Goal: Task Accomplishment & Management: Manage account settings

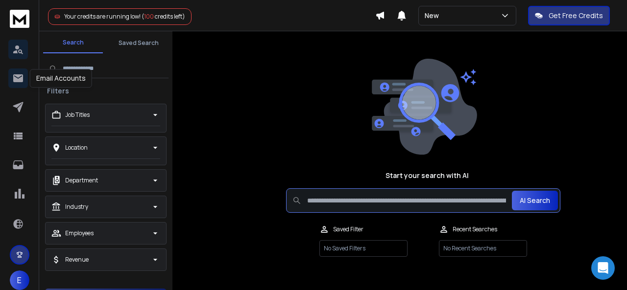
click at [17, 78] on icon at bounding box center [18, 78] width 10 height 8
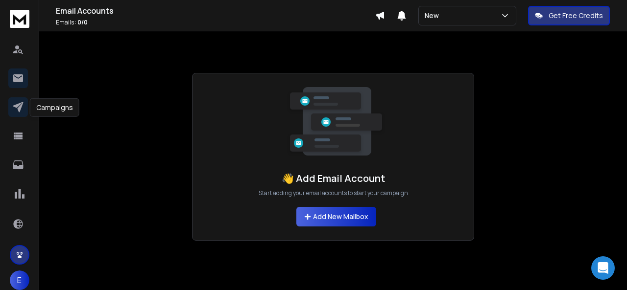
click at [19, 109] on icon at bounding box center [18, 107] width 10 height 10
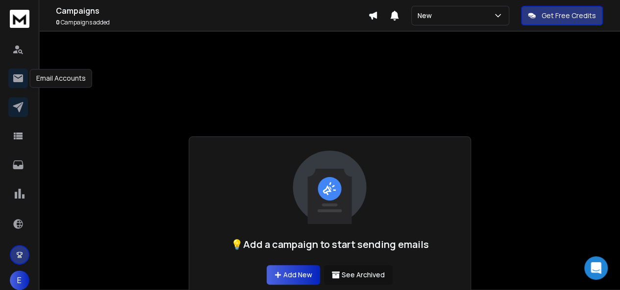
click at [19, 69] on link at bounding box center [18, 79] width 20 height 20
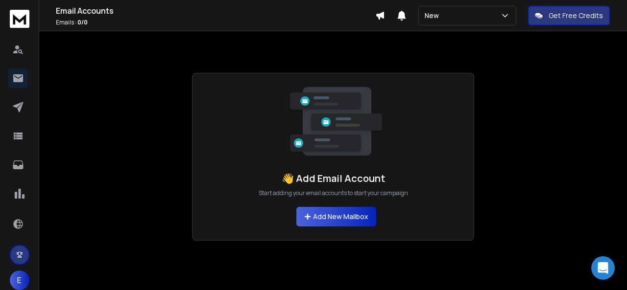
click at [340, 219] on button "Add New Mailbox" at bounding box center [336, 217] width 80 height 20
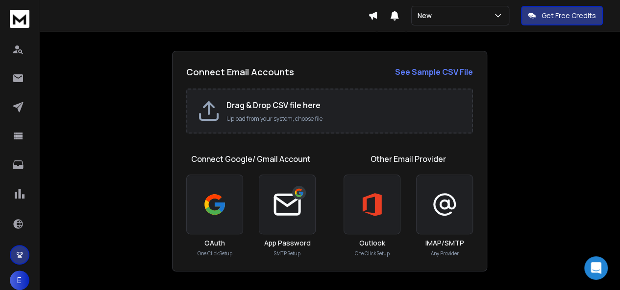
scroll to position [32, 0]
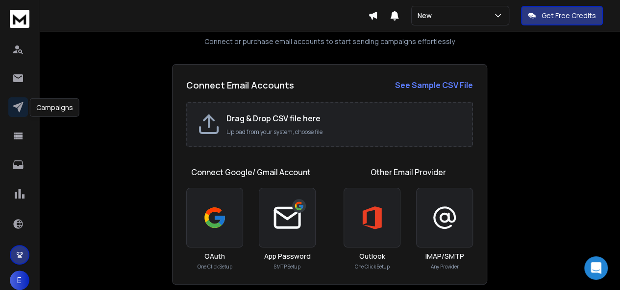
click at [12, 109] on icon at bounding box center [18, 107] width 12 height 12
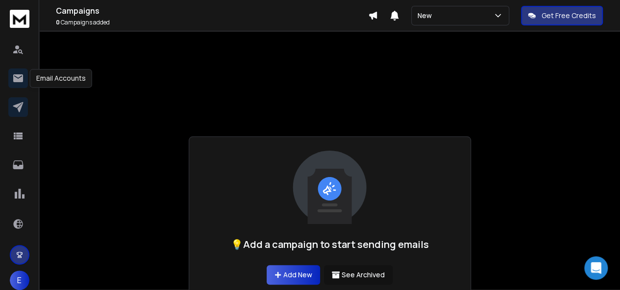
click at [14, 84] on link at bounding box center [18, 79] width 20 height 20
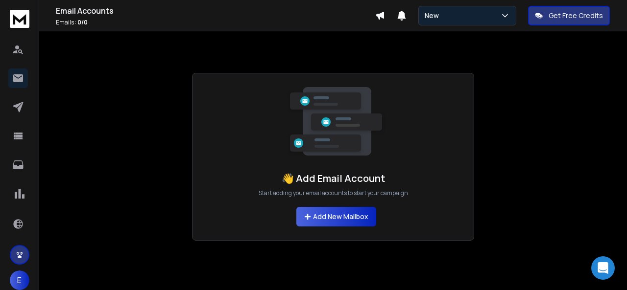
click at [459, 23] on button "New" at bounding box center [467, 16] width 98 height 20
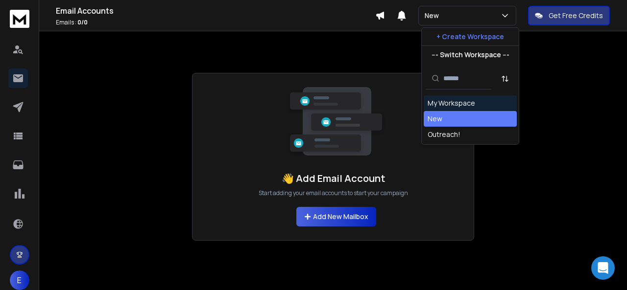
click at [447, 106] on div "My Workspace" at bounding box center [452, 103] width 48 height 10
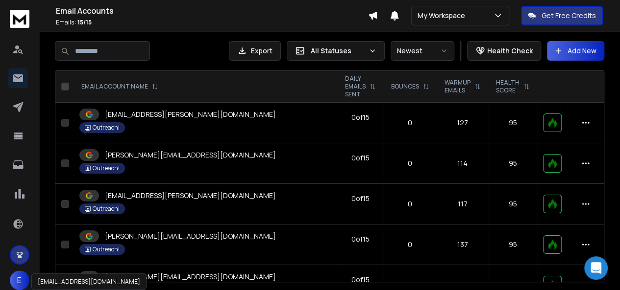
click at [24, 277] on span "E" at bounding box center [20, 281] width 20 height 20
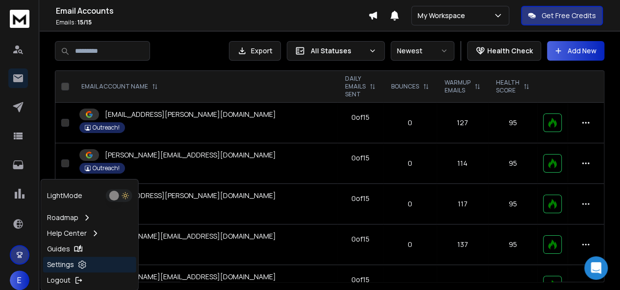
click at [89, 266] on div "Settings" at bounding box center [89, 265] width 93 height 16
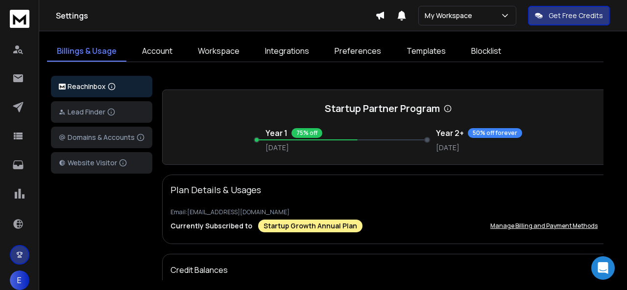
click at [217, 51] on link "Workspace" at bounding box center [218, 51] width 61 height 21
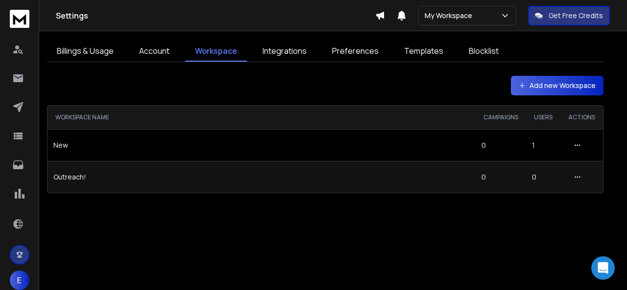
click at [204, 173] on td "Outreach!" at bounding box center [262, 177] width 428 height 32
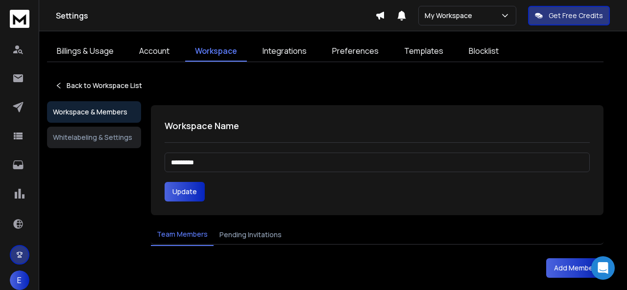
click at [559, 269] on button "Add Member" at bounding box center [574, 269] width 57 height 20
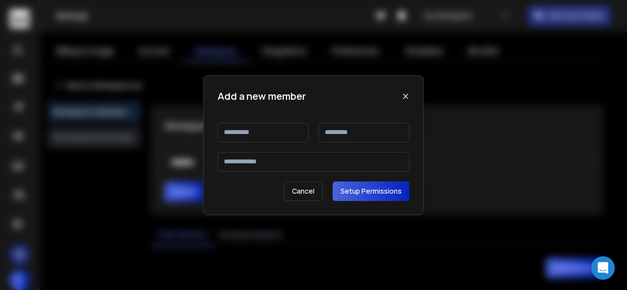
click at [275, 135] on input at bounding box center [262, 133] width 91 height 20
type input "*****"
click at [356, 145] on div "***** Cancel Setup Permissions" at bounding box center [313, 162] width 192 height 78
click at [364, 123] on input at bounding box center [363, 133] width 91 height 20
type input "****"
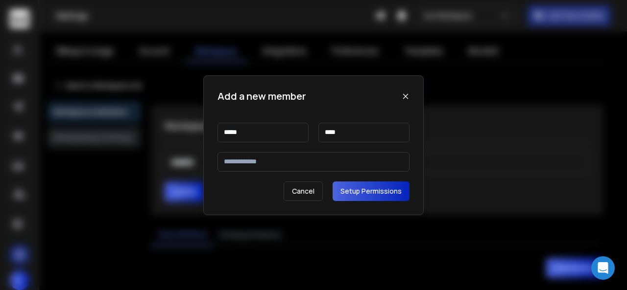
click at [285, 162] on input at bounding box center [313, 162] width 192 height 20
paste input "**********"
type input "**********"
click at [395, 189] on button "Setup Permissions" at bounding box center [371, 192] width 77 height 20
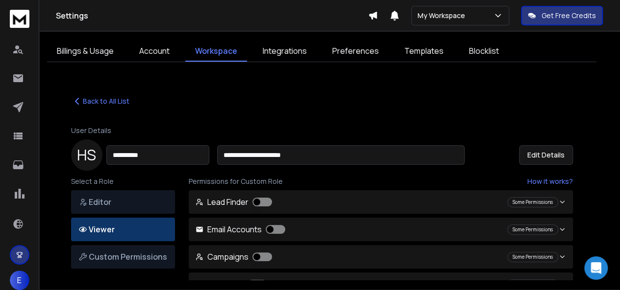
click at [260, 203] on button "button" at bounding box center [262, 202] width 20 height 9
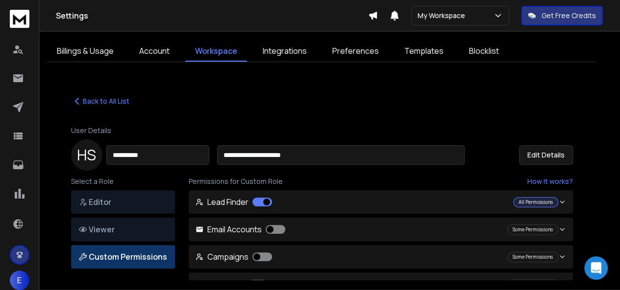
click at [271, 229] on button "button" at bounding box center [276, 229] width 20 height 9
drag, startPoint x: 255, startPoint y: 258, endPoint x: 455, endPoint y: 205, distance: 206.9
click at [255, 258] on button "button" at bounding box center [262, 257] width 20 height 9
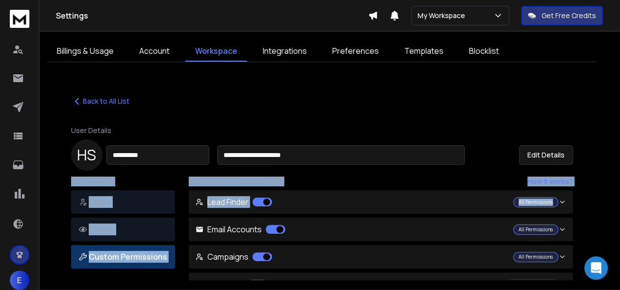
drag, startPoint x: 592, startPoint y: 152, endPoint x: 596, endPoint y: 193, distance: 41.3
click at [596, 193] on div "**********" at bounding box center [321, 174] width 549 height 213
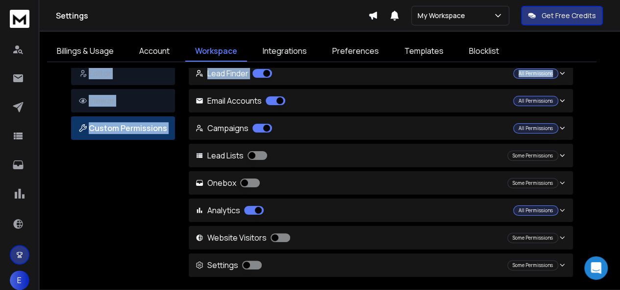
scroll to position [131, 0]
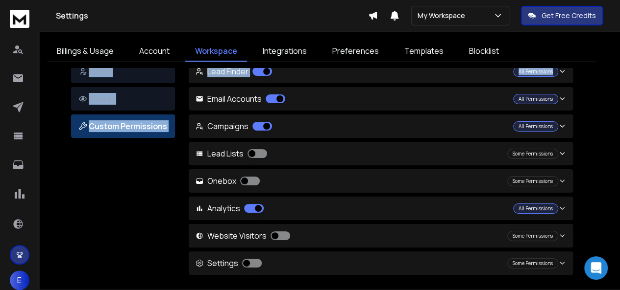
click at [240, 177] on button "button" at bounding box center [250, 181] width 20 height 9
click at [258, 157] on button "button" at bounding box center [257, 153] width 20 height 9
click at [248, 265] on button "button" at bounding box center [252, 263] width 20 height 9
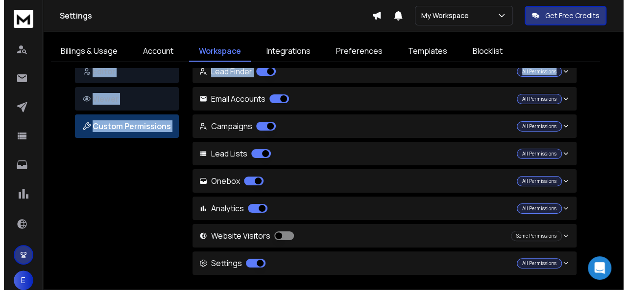
scroll to position [182, 0]
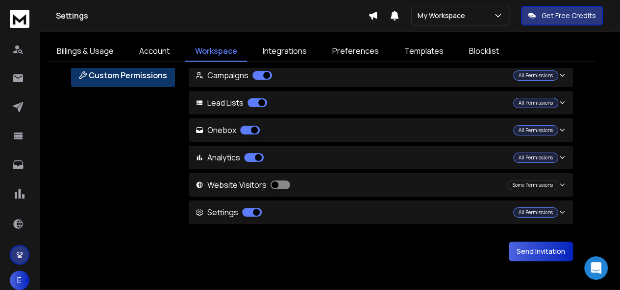
click at [534, 262] on form "**********" at bounding box center [322, 87] width 502 height 387
click at [535, 253] on button "Send Invitation" at bounding box center [540, 252] width 64 height 20
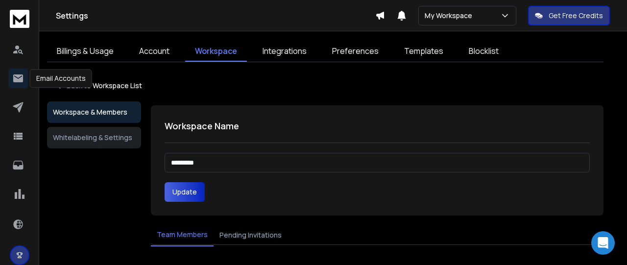
click at [24, 79] on link at bounding box center [18, 79] width 20 height 20
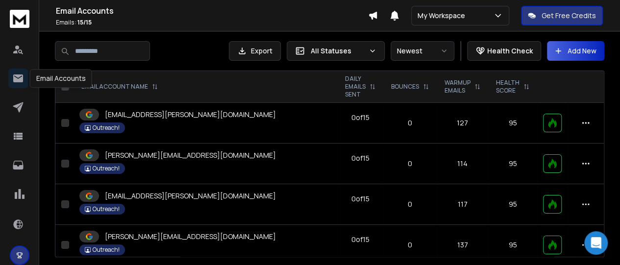
click at [69, 87] on div "Email Accounts" at bounding box center [61, 78] width 62 height 19
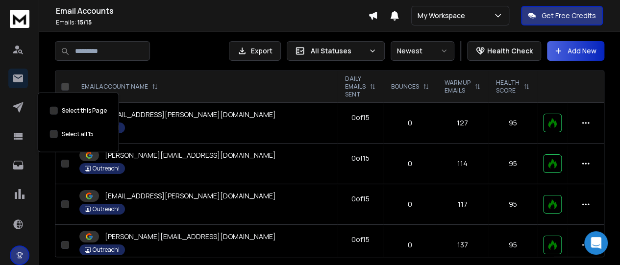
click at [67, 89] on button "Select this Page" at bounding box center [65, 87] width 8 height 8
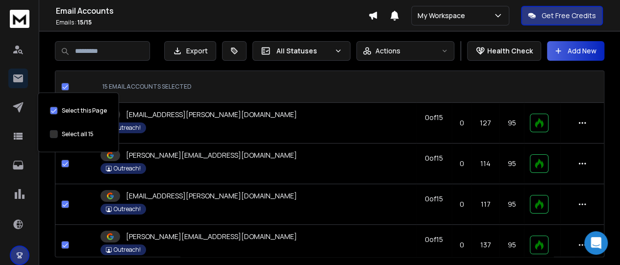
click at [66, 136] on label "Select all 15" at bounding box center [78, 134] width 32 height 8
click at [55, 134] on button "Select this Page" at bounding box center [54, 134] width 8 height 8
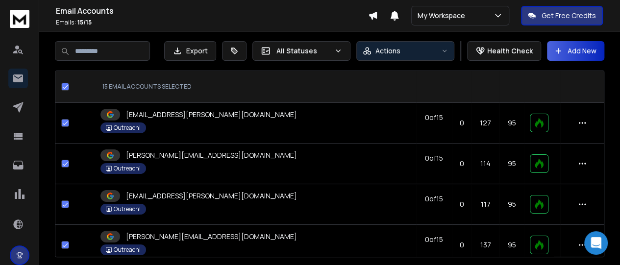
click at [454, 54] on button "Actions" at bounding box center [405, 51] width 98 height 20
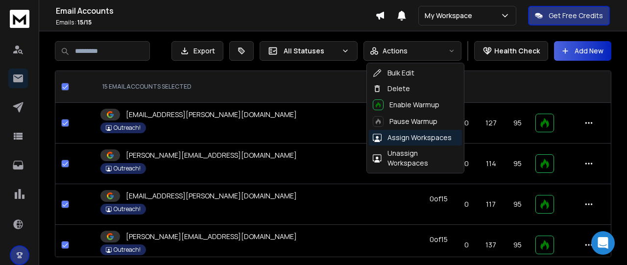
click at [396, 139] on div "Assign Workspaces" at bounding box center [412, 138] width 79 height 10
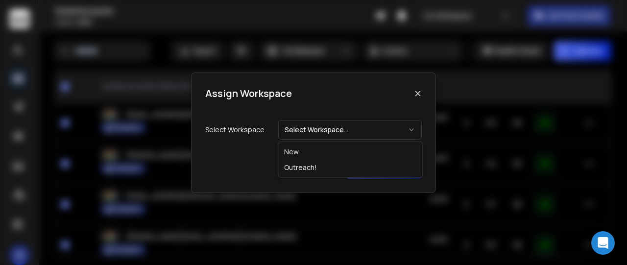
click at [388, 125] on button "Select Workspace..." at bounding box center [350, 130] width 144 height 20
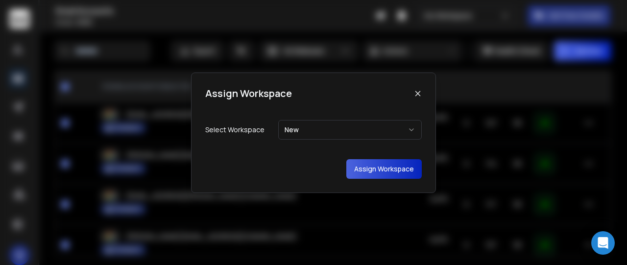
click at [381, 173] on button "Assign Workspace" at bounding box center [383, 169] width 75 height 20
